Goal: Task Accomplishment & Management: Manage account settings

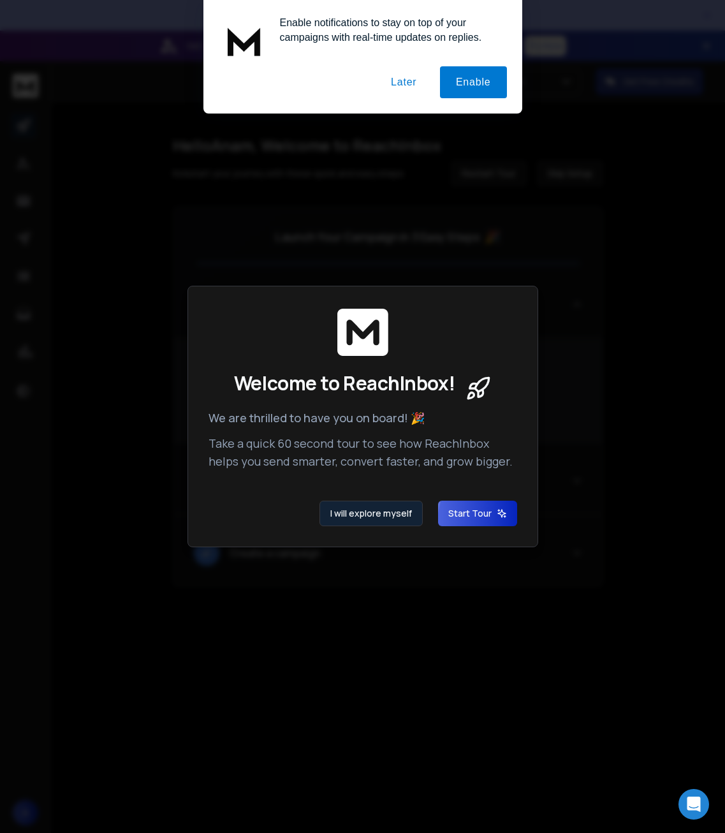
click at [406, 516] on button "I will explore myself" at bounding box center [371, 514] width 103 height 26
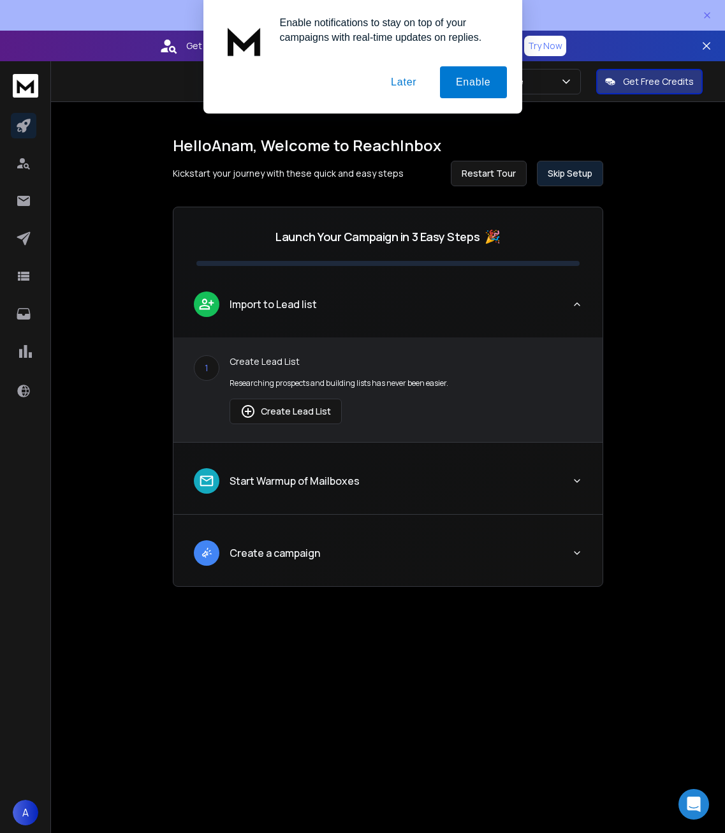
click at [589, 176] on span "Skip Setup" at bounding box center [570, 173] width 45 height 13
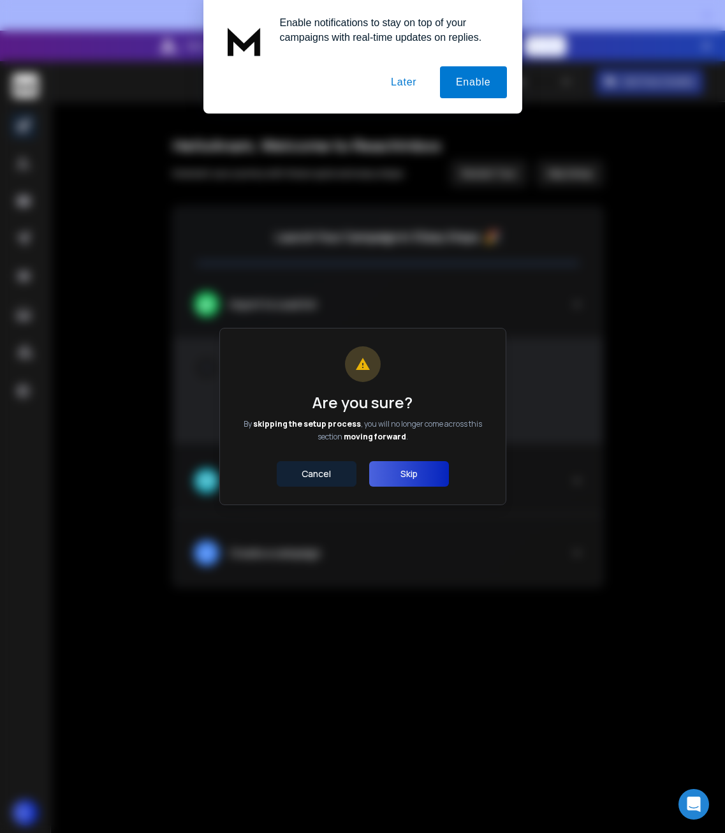
click at [424, 476] on button "Skip" at bounding box center [409, 474] width 80 height 26
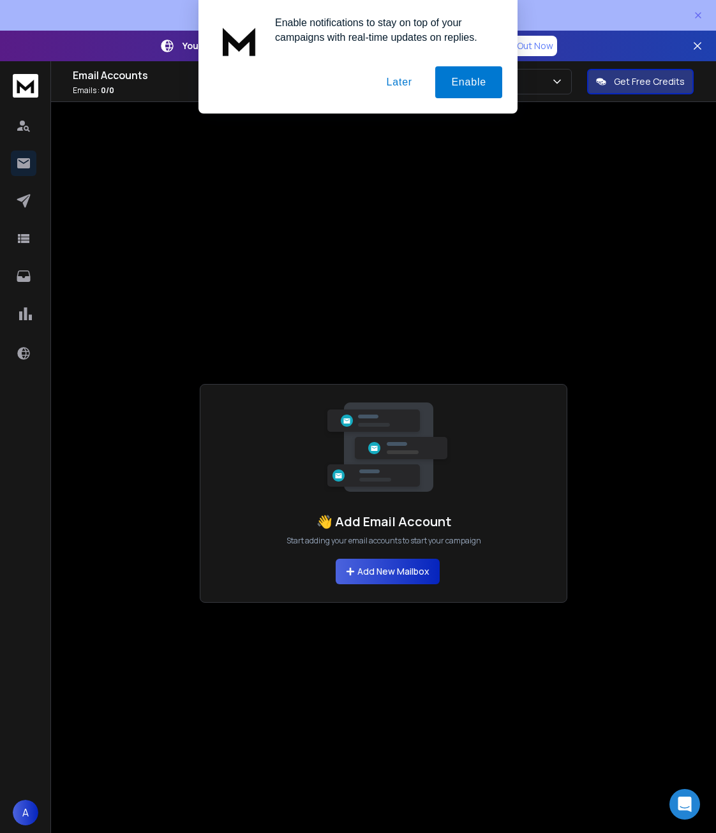
click at [383, 84] on button "Later" at bounding box center [398, 82] width 57 height 32
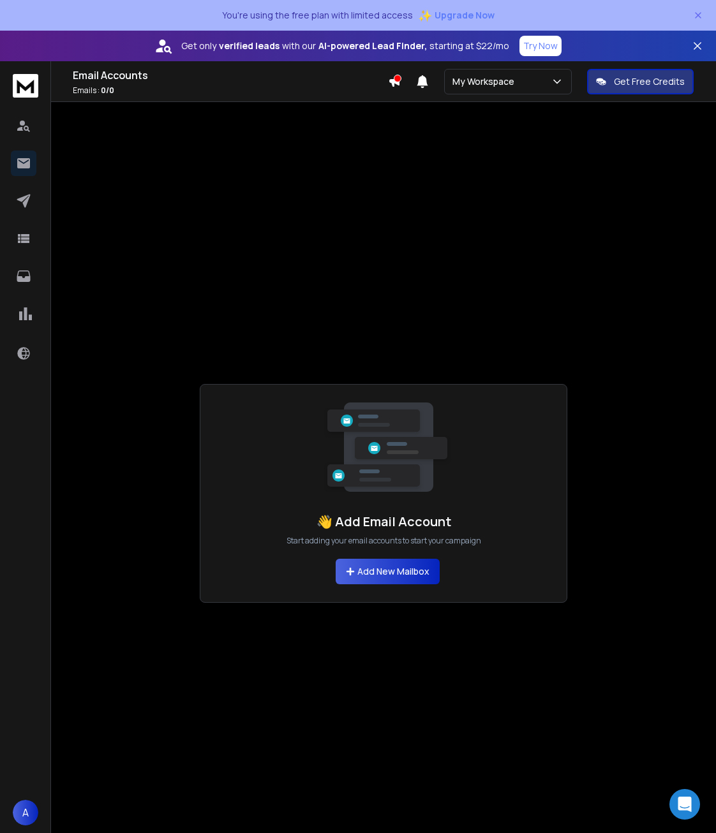
click at [382, 570] on button "Add New Mailbox" at bounding box center [388, 572] width 104 height 26
click at [13, 89] on img at bounding box center [26, 86] width 26 height 24
